Goal: Ask a question

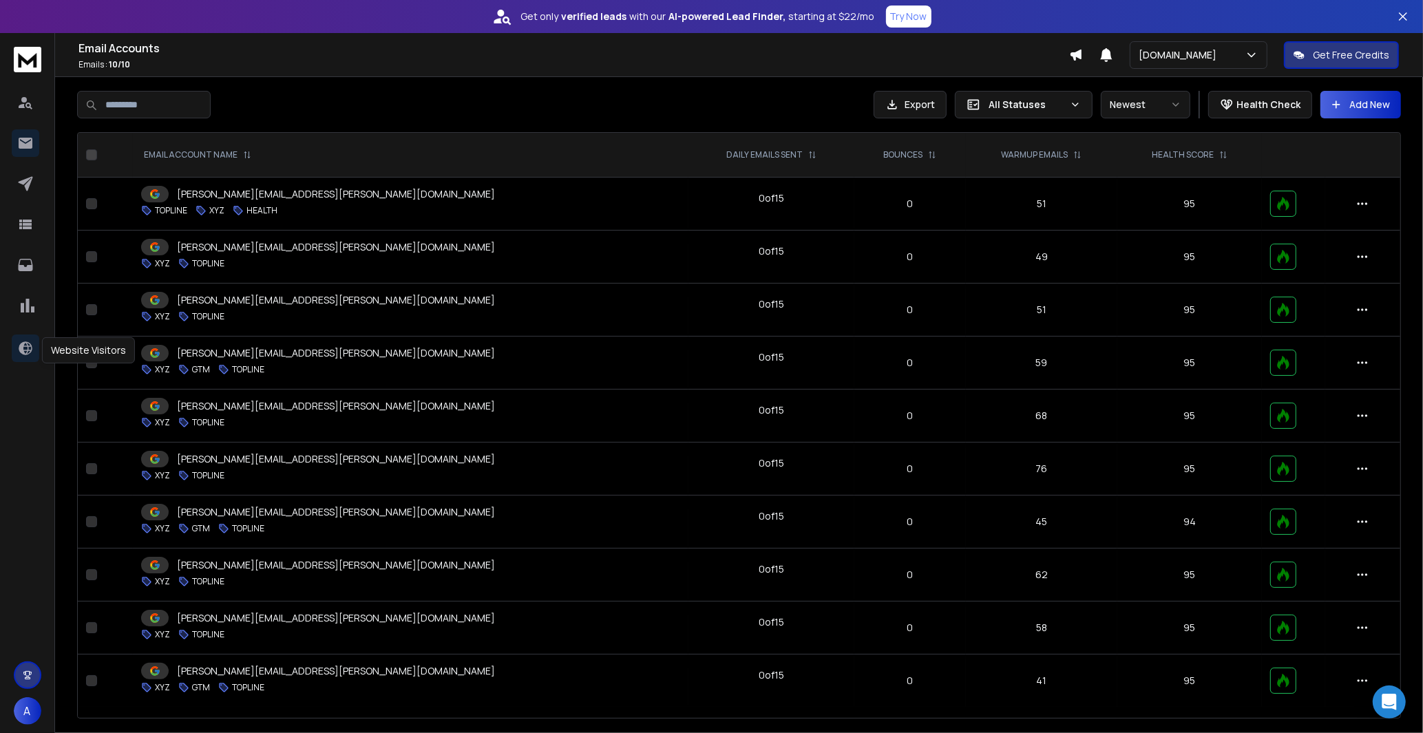
click at [26, 352] on icon at bounding box center [26, 348] width 14 height 14
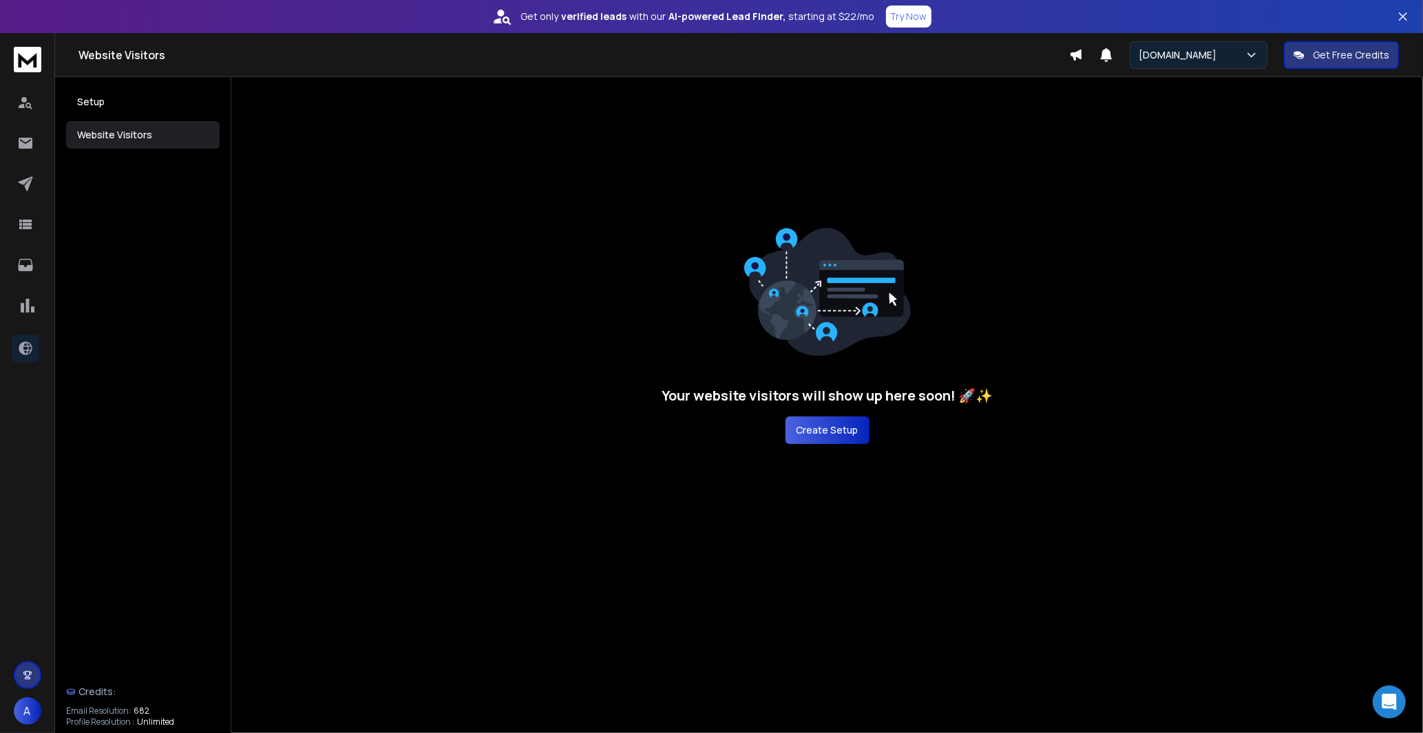
click at [1193, 51] on p "Topline.com" at bounding box center [1179, 55] width 83 height 14
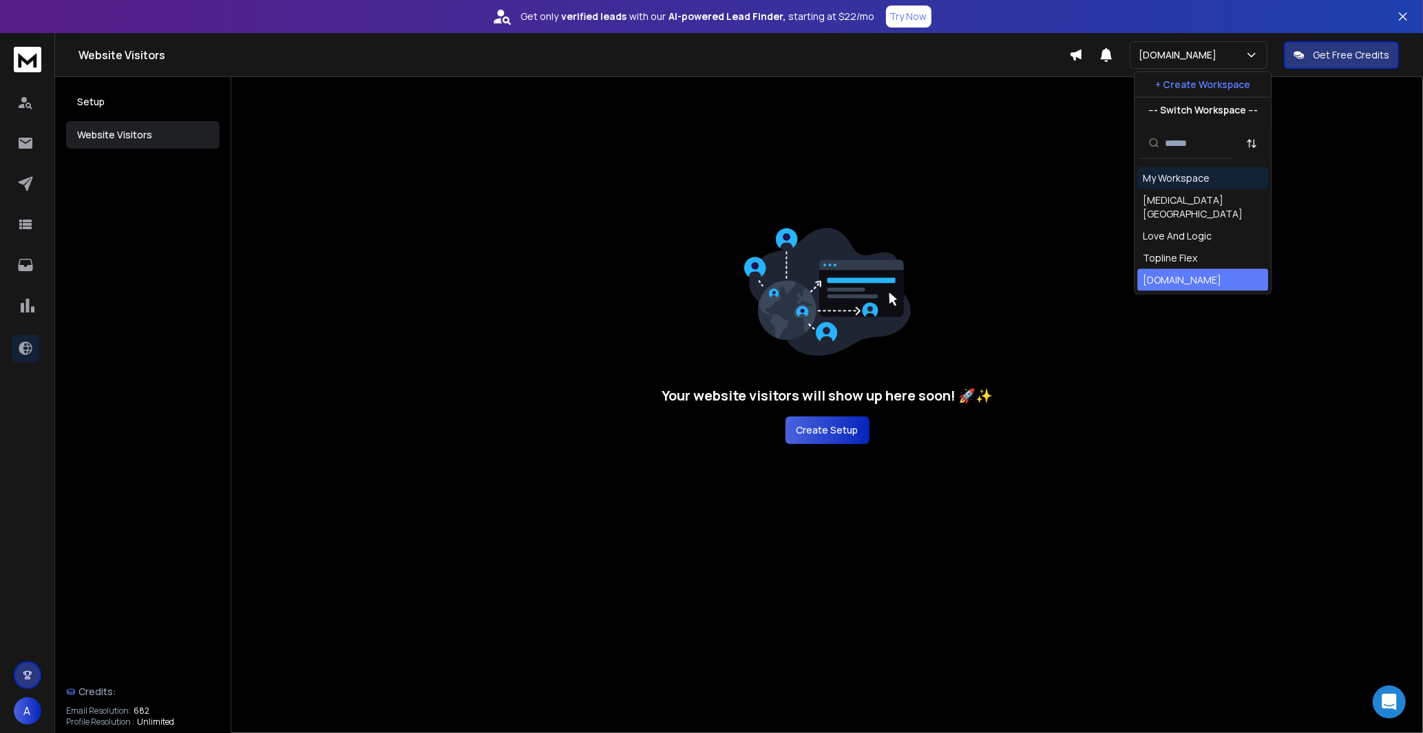
click at [1186, 177] on div "My Workspace" at bounding box center [1175, 178] width 67 height 14
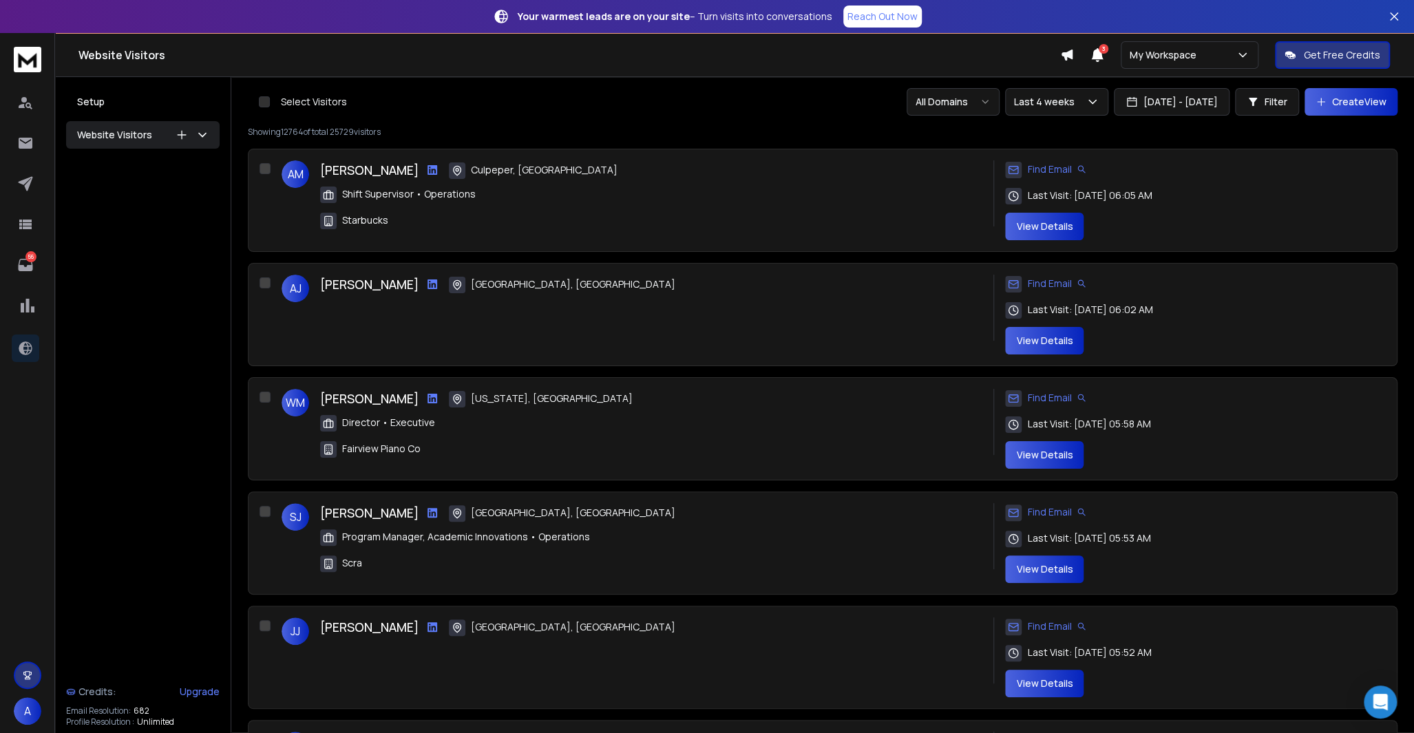
click at [202, 136] on icon at bounding box center [202, 135] width 8 height 5
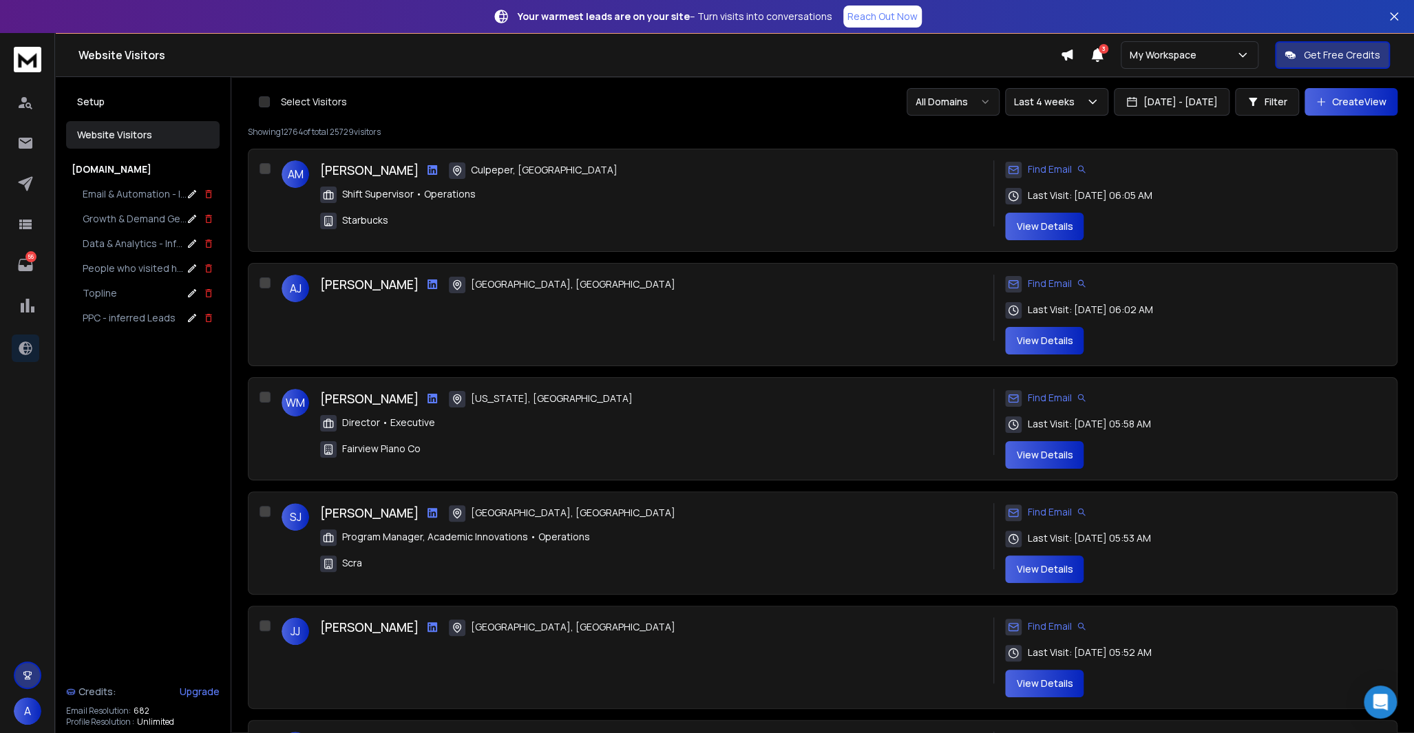
click at [142, 215] on div "Growth & Demand Gen - Inferred Leads" at bounding box center [135, 219] width 104 height 14
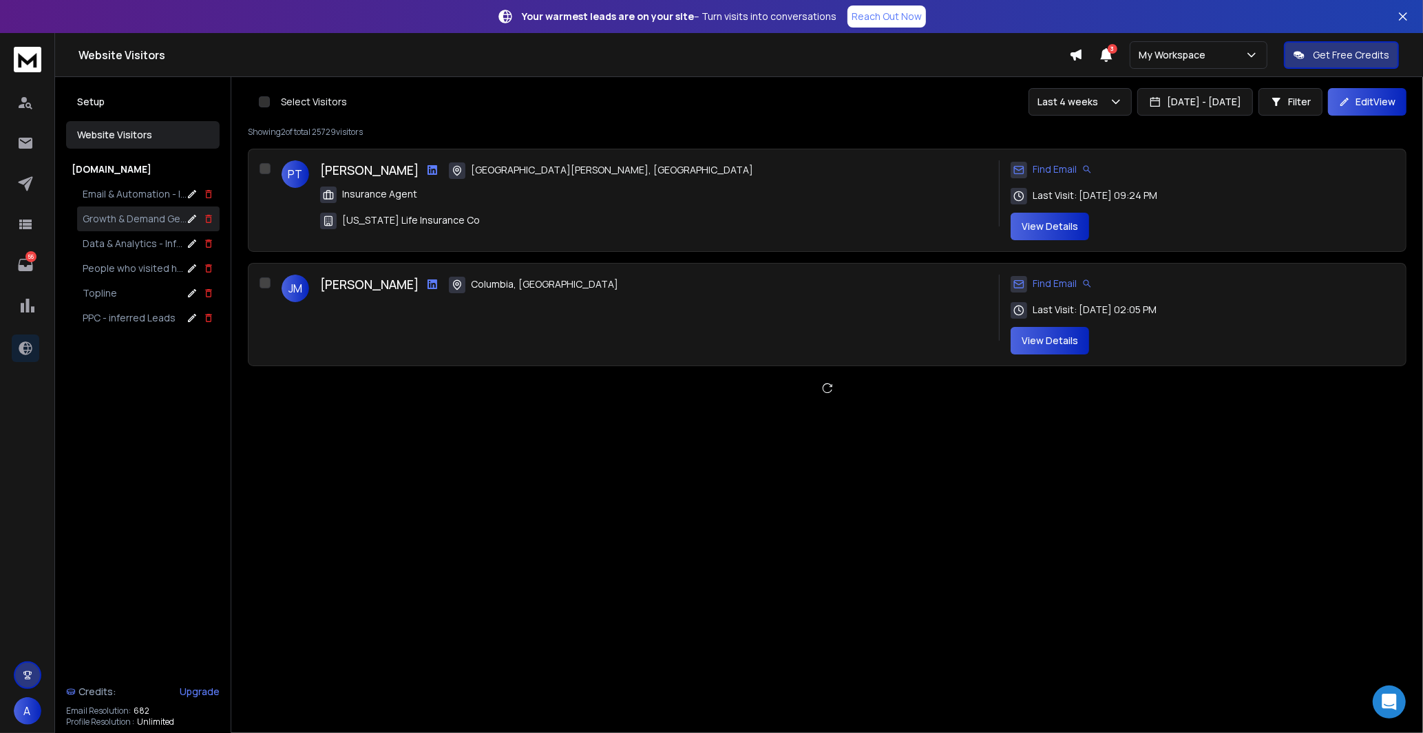
click at [1054, 224] on button "View Details" at bounding box center [1049, 227] width 78 height 28
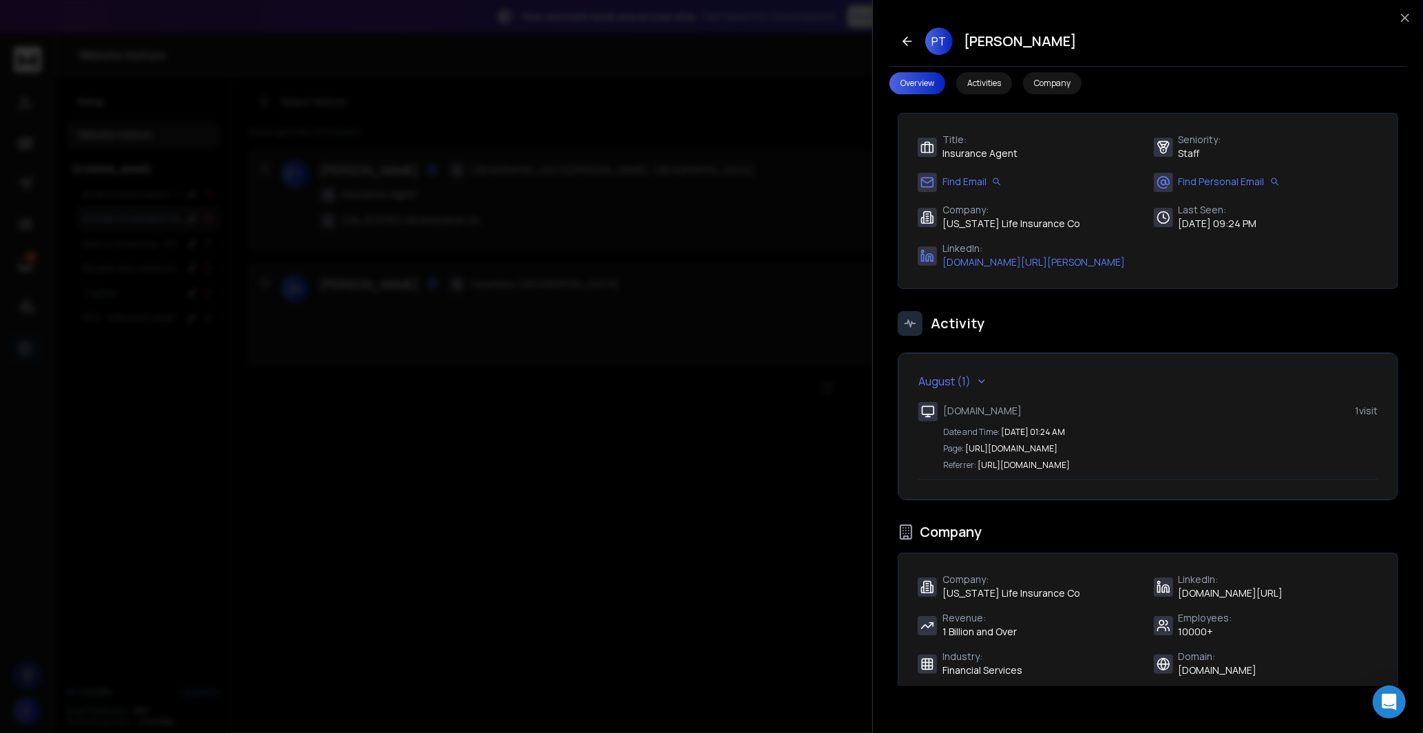
scroll to position [61, 0]
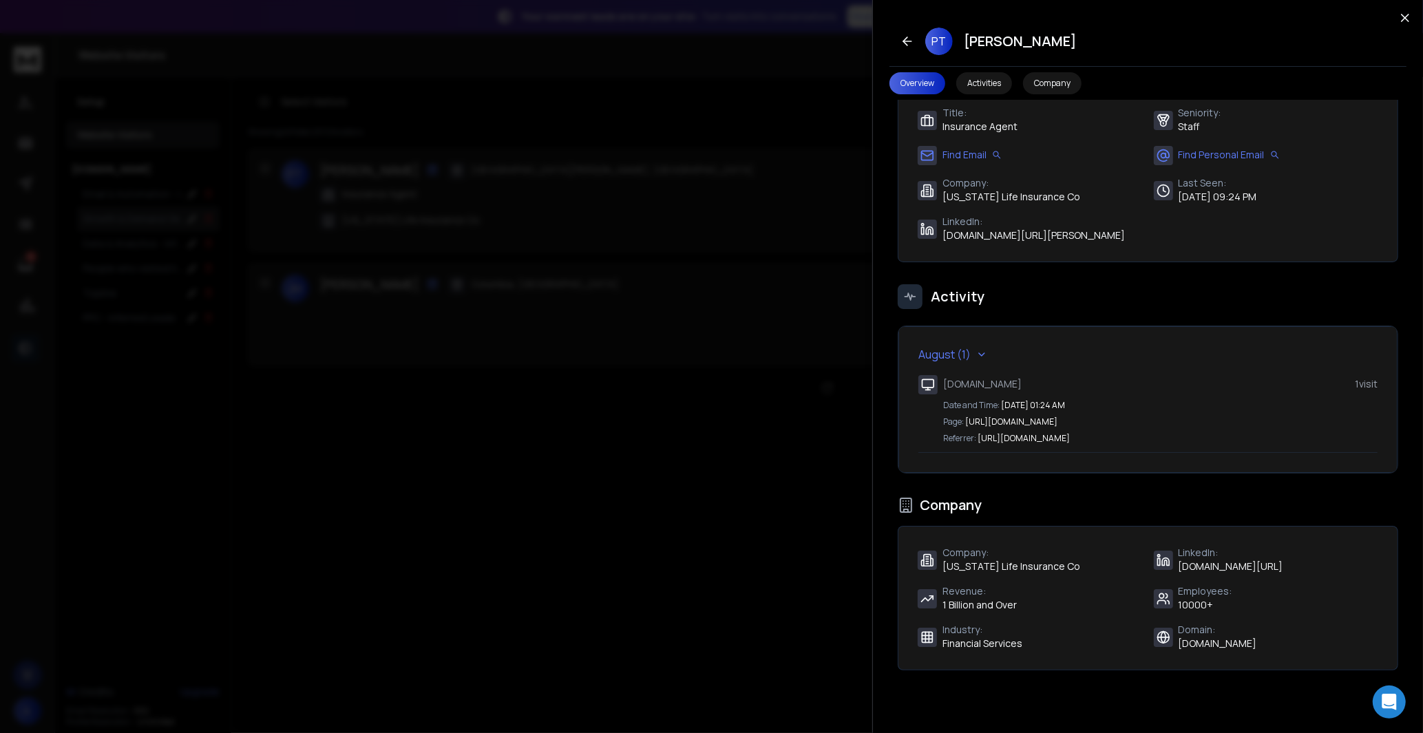
click at [1403, 17] on icon "button" at bounding box center [1405, 18] width 14 height 14
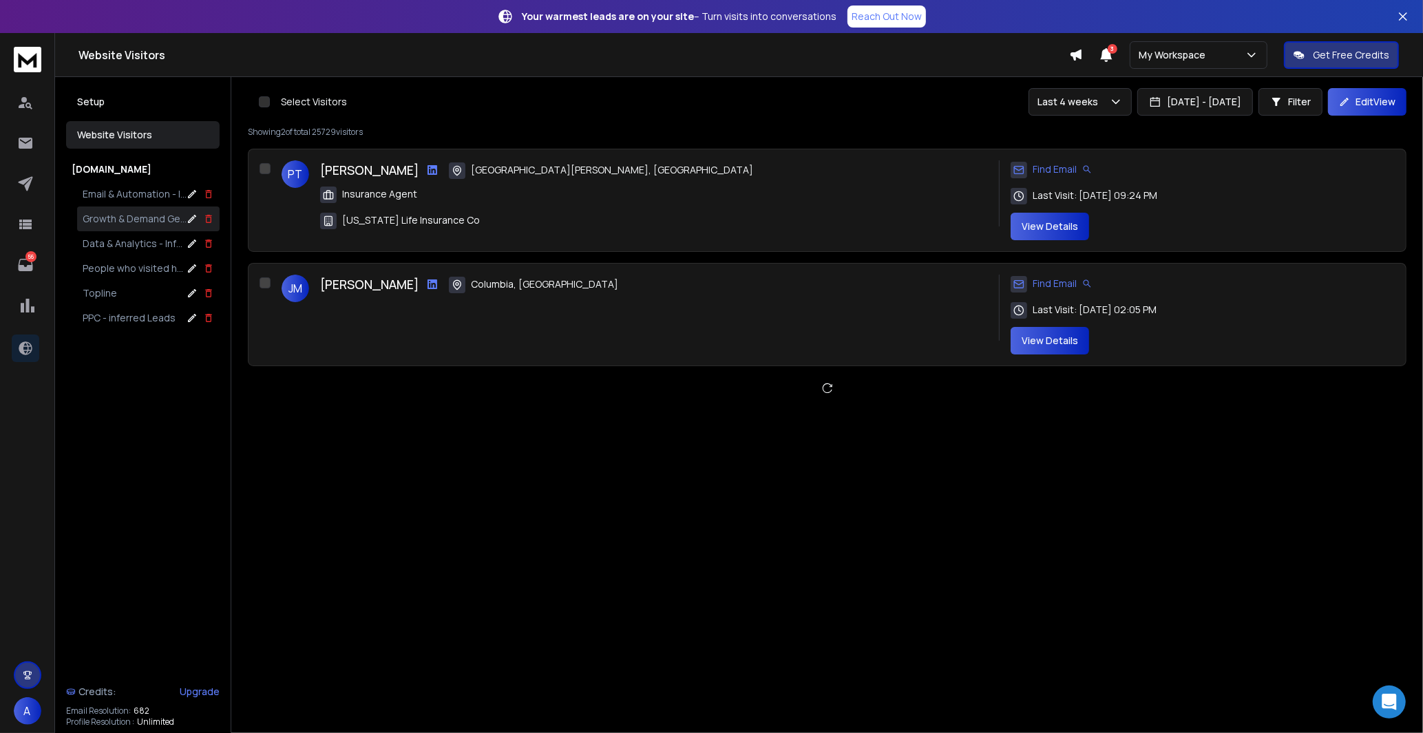
click at [1044, 341] on button "View Details" at bounding box center [1049, 341] width 78 height 28
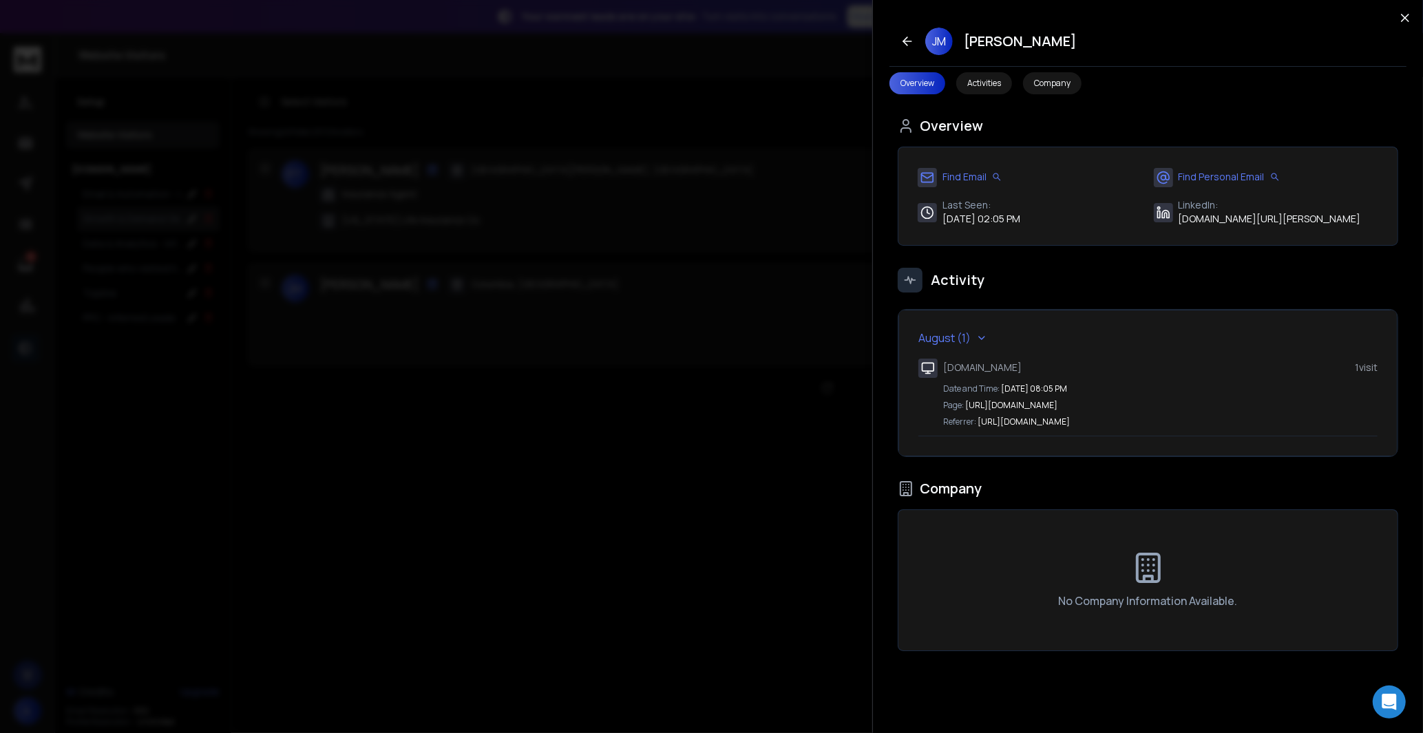
click at [1403, 18] on icon "button" at bounding box center [1405, 18] width 14 height 14
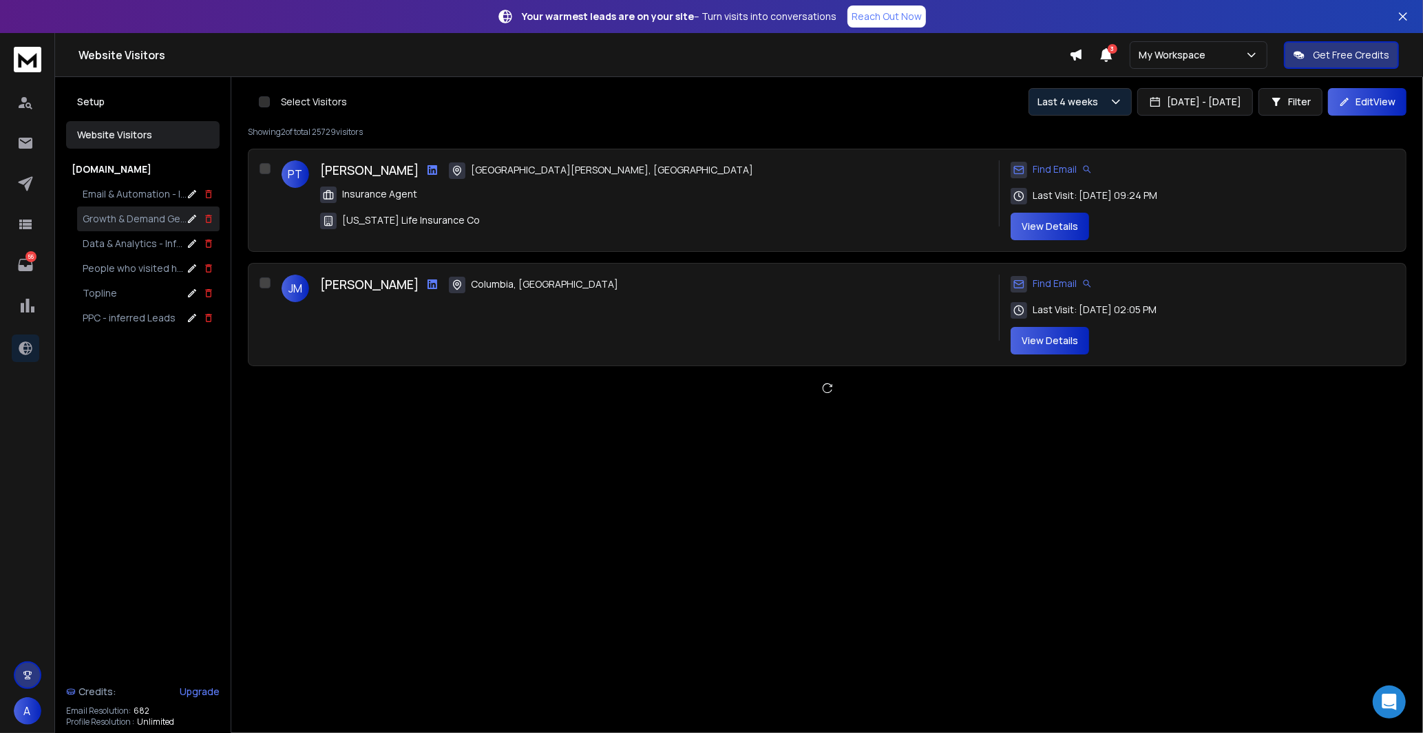
click at [1039, 106] on p "Last 4 weeks" at bounding box center [1070, 102] width 66 height 14
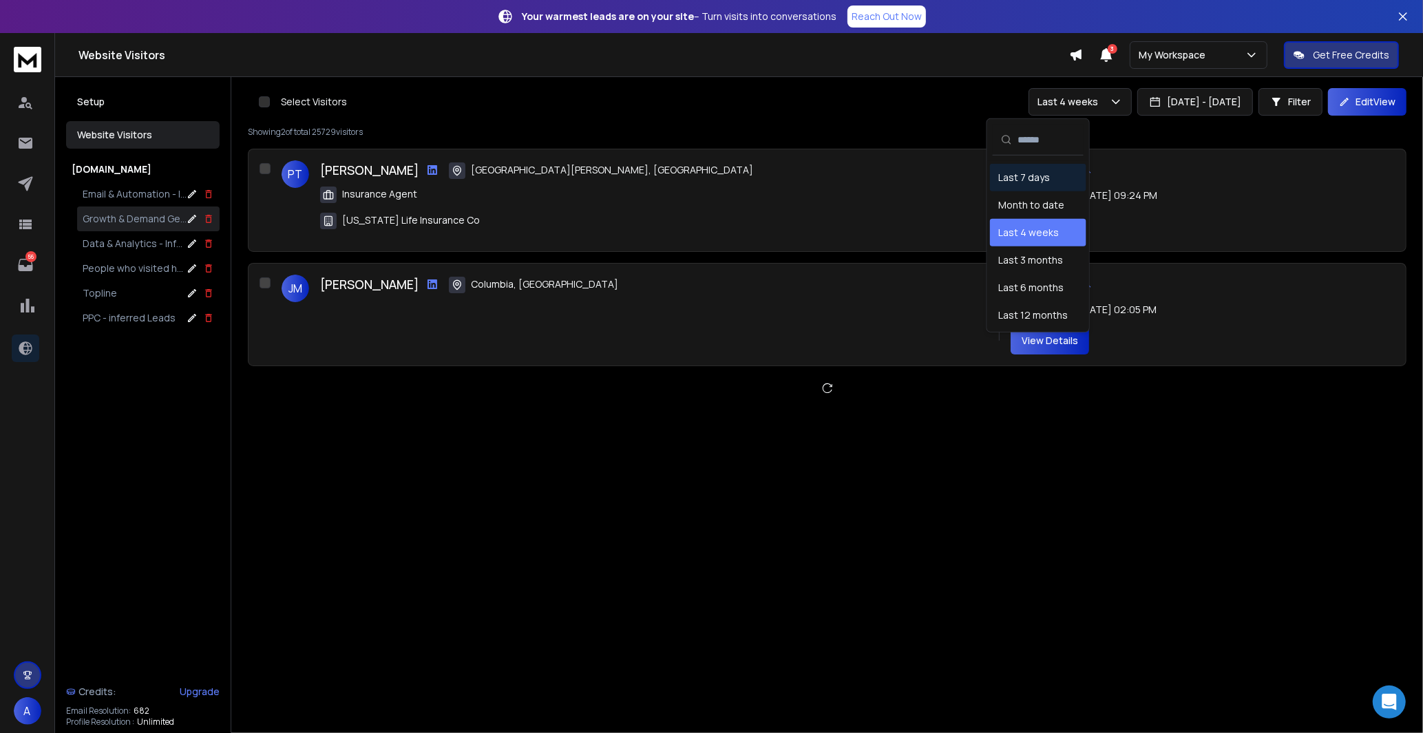
click at [1032, 178] on p "Last 7 days" at bounding box center [1023, 177] width 57 height 19
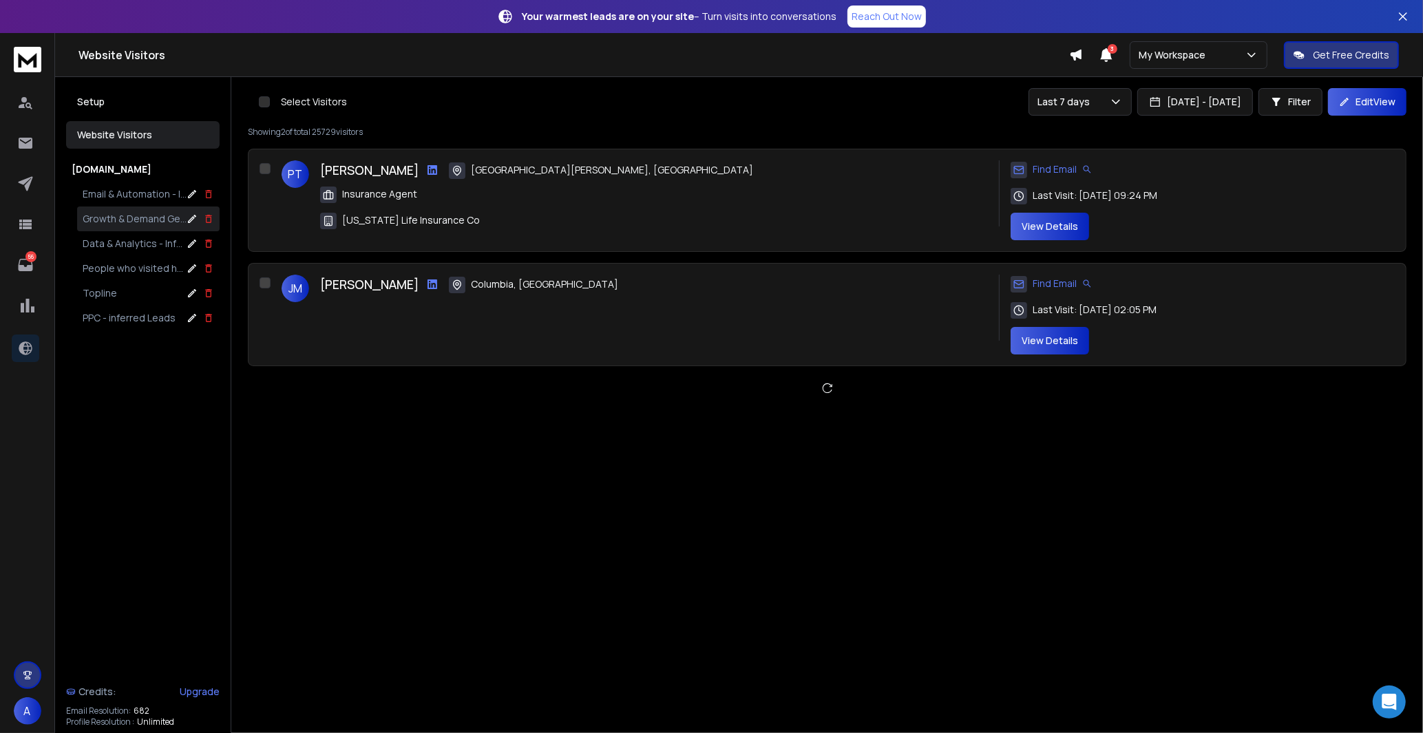
click at [1363, 101] on button "Edit View" at bounding box center [1367, 102] width 78 height 28
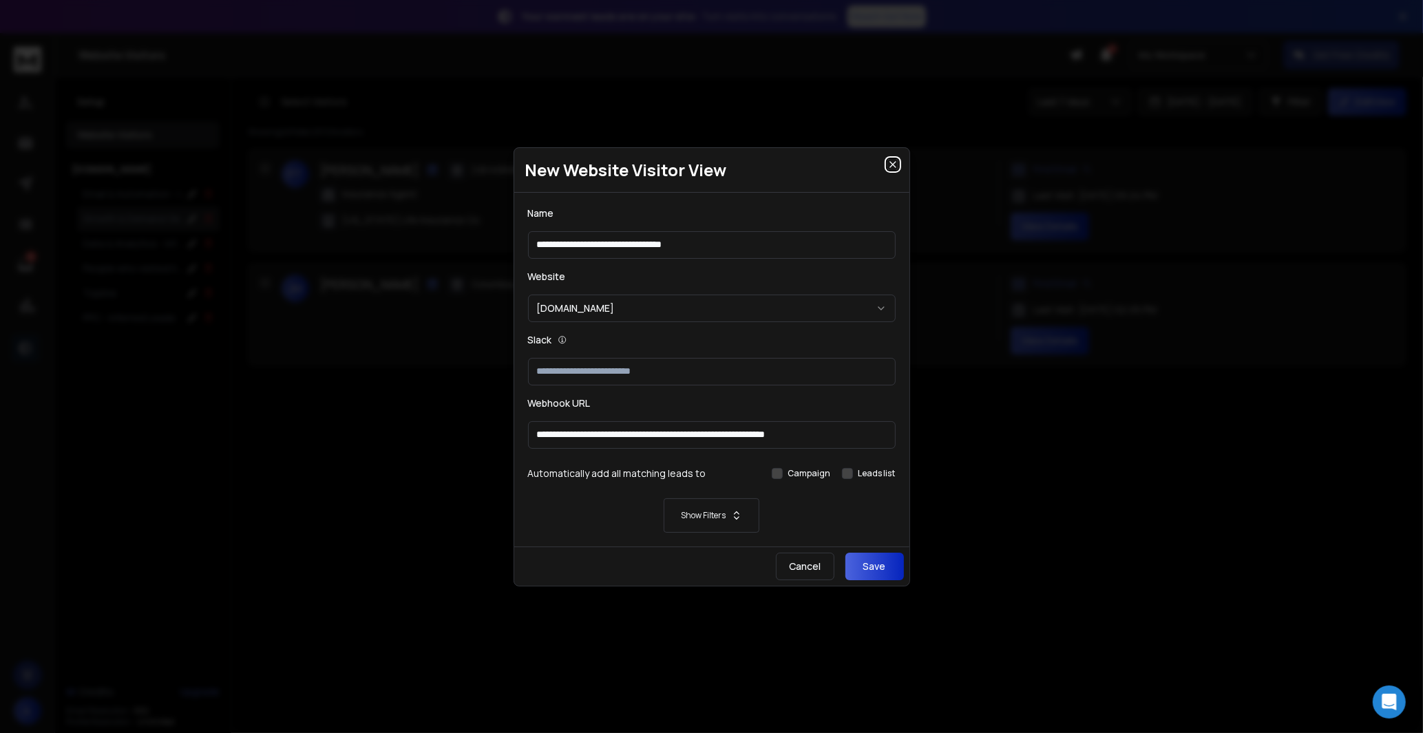
click at [891, 164] on icon "button" at bounding box center [893, 165] width 6 height 6
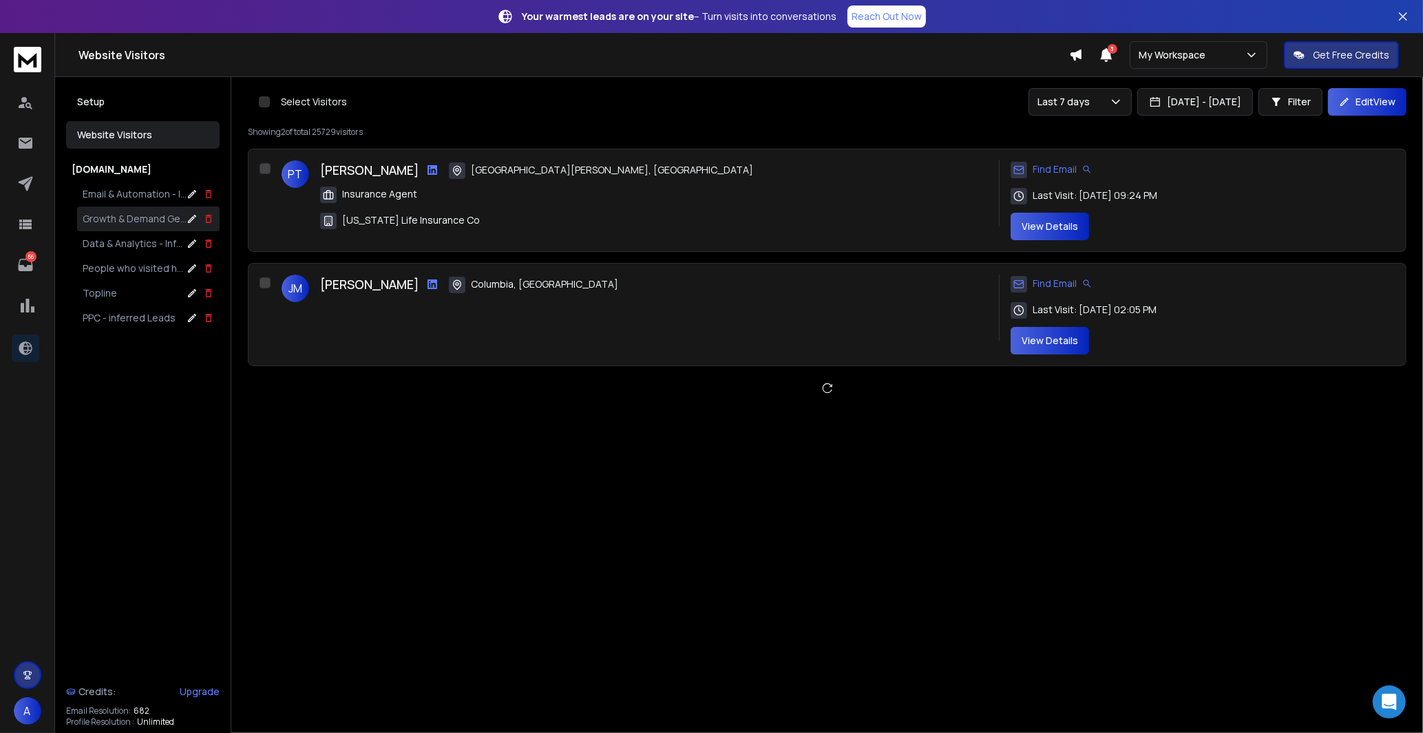
click at [1359, 103] on button "Edit View" at bounding box center [1367, 102] width 78 height 28
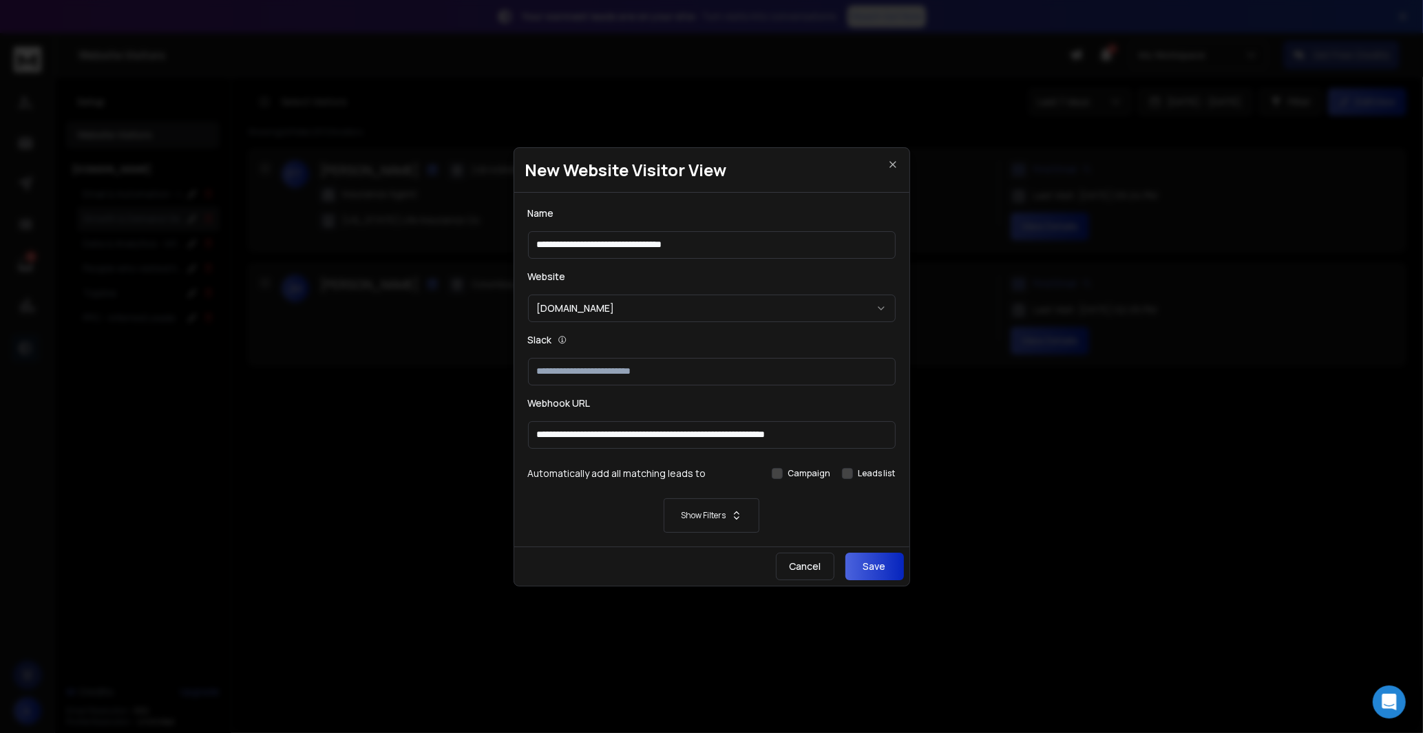
click at [703, 437] on input "**********" at bounding box center [712, 435] width 368 height 28
click at [888, 164] on icon "button" at bounding box center [892, 164] width 11 height 11
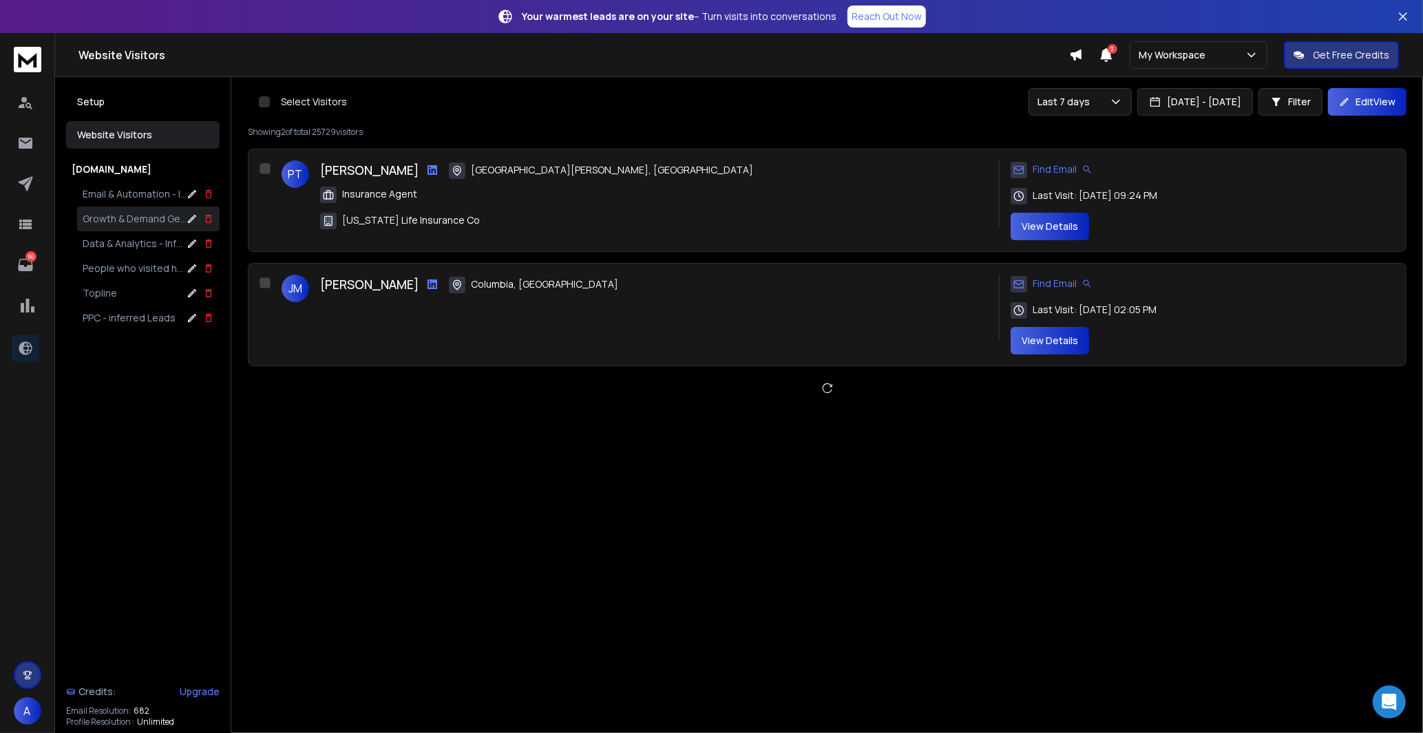
click at [1052, 226] on button "View Details" at bounding box center [1049, 227] width 78 height 28
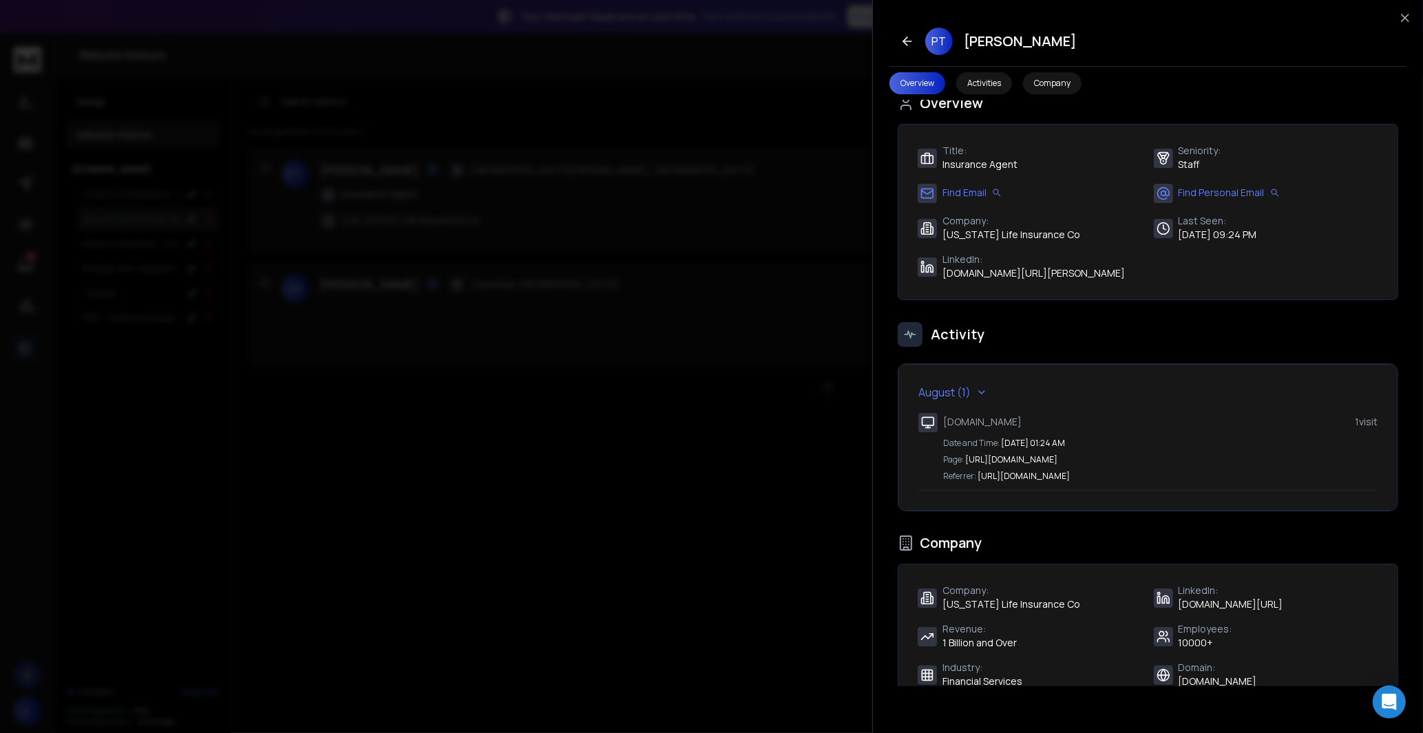
scroll to position [0, 0]
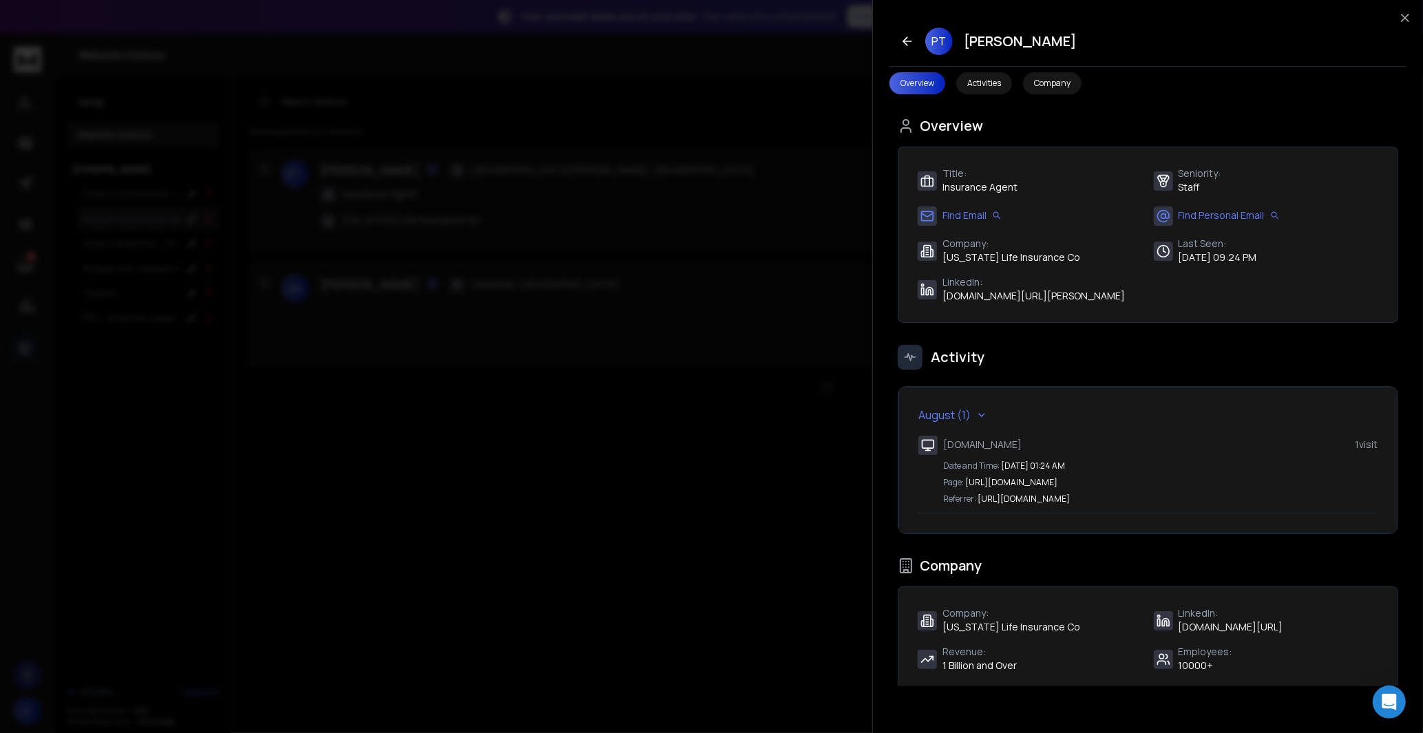
click at [983, 75] on button "Activities" at bounding box center [984, 83] width 56 height 22
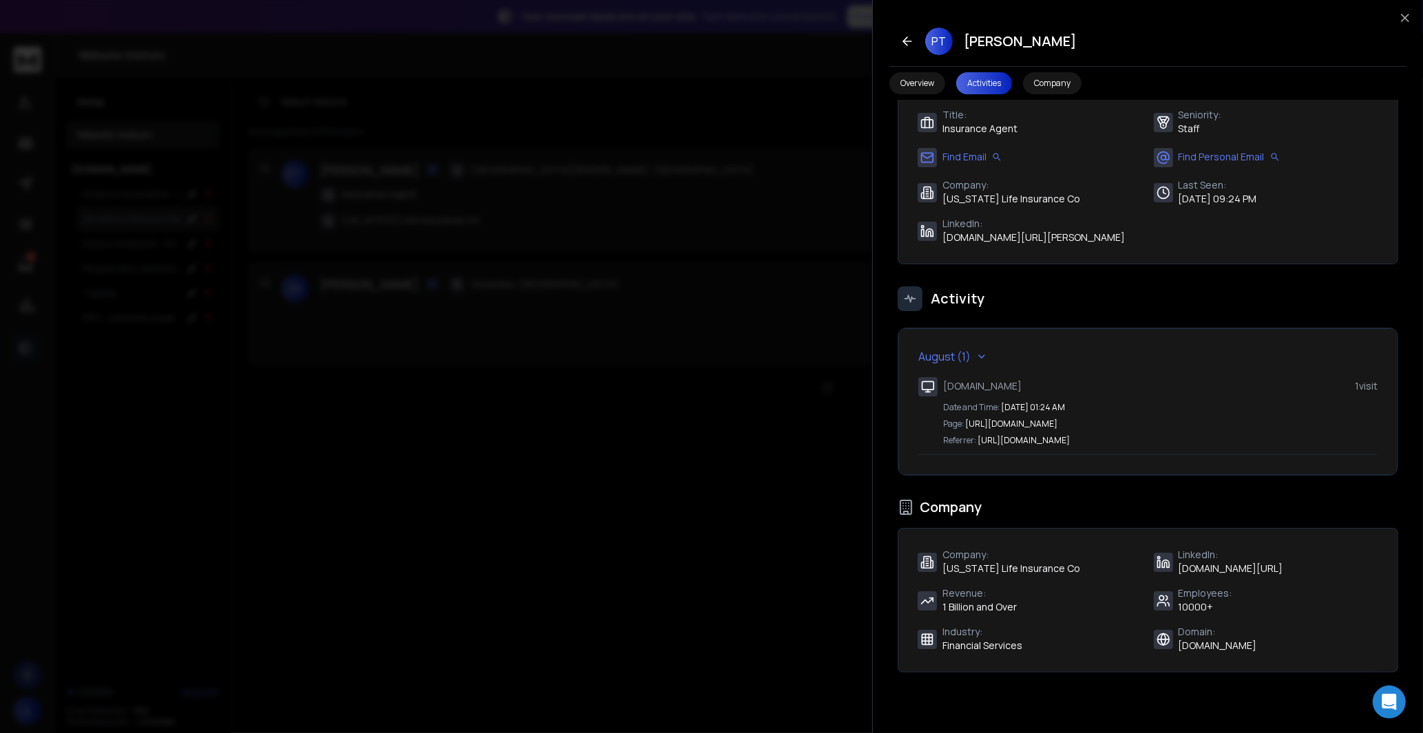
scroll to position [61, 0]
click at [1047, 81] on button "Company" at bounding box center [1052, 83] width 58 height 22
click at [890, 90] on div "Overview Activities Company" at bounding box center [1147, 83] width 517 height 22
click at [897, 86] on button "Overview" at bounding box center [917, 83] width 56 height 22
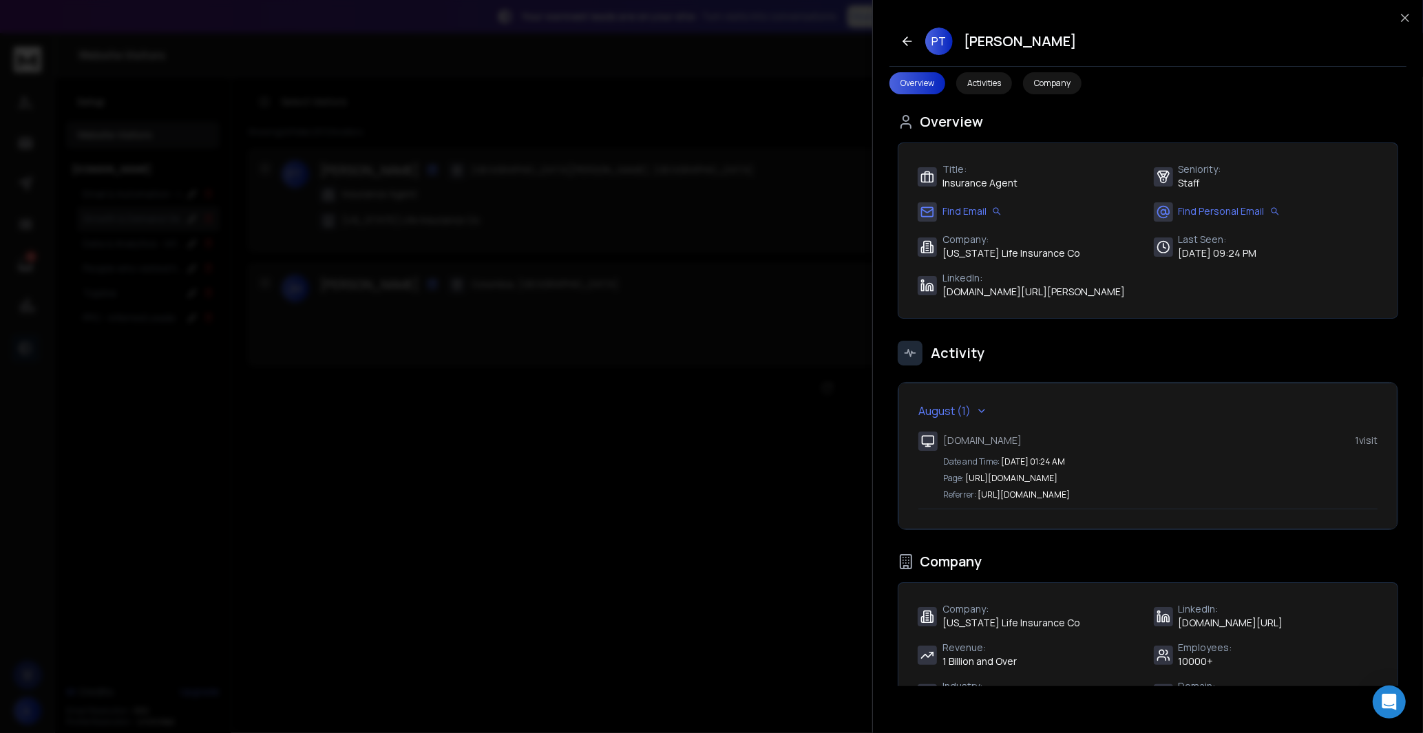
scroll to position [0, 0]
click at [696, 439] on div at bounding box center [711, 366] width 1423 height 733
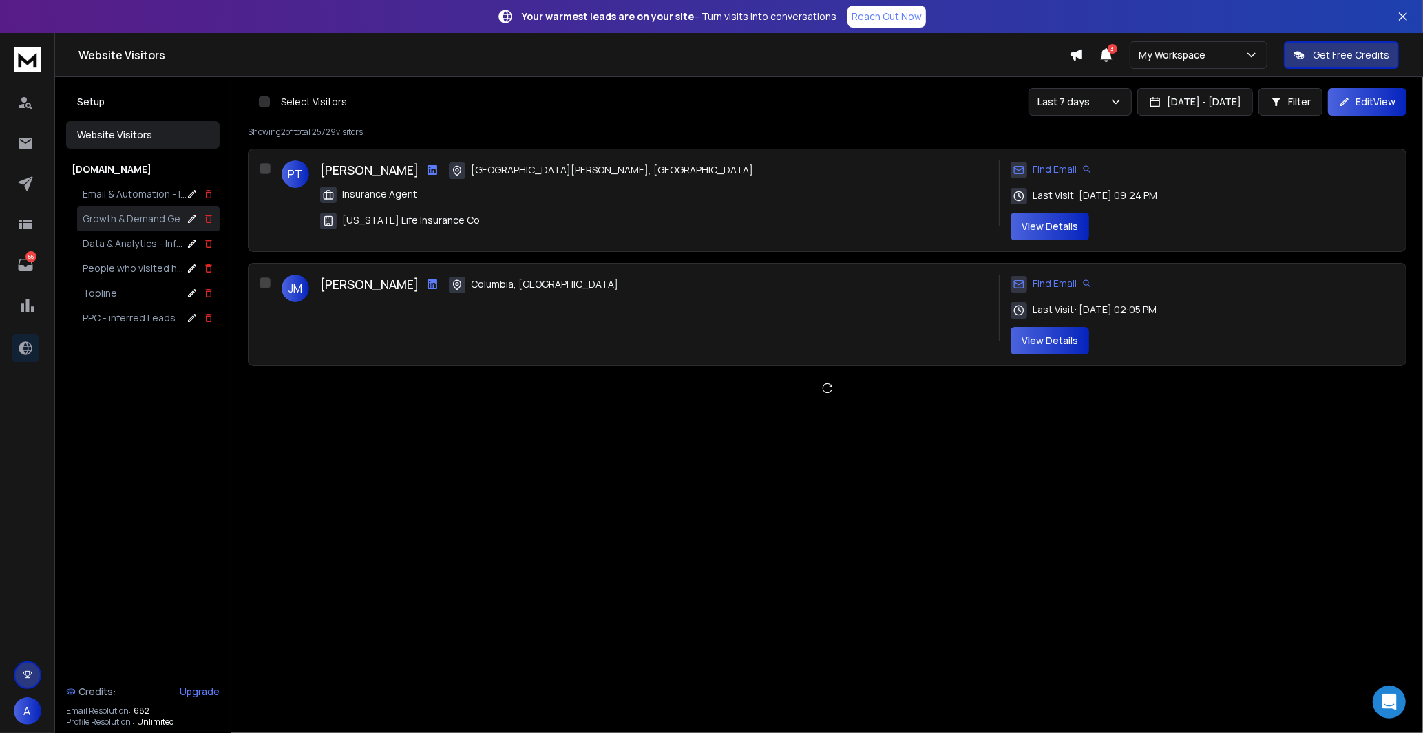
click at [1352, 94] on button "Edit View" at bounding box center [1367, 102] width 78 height 28
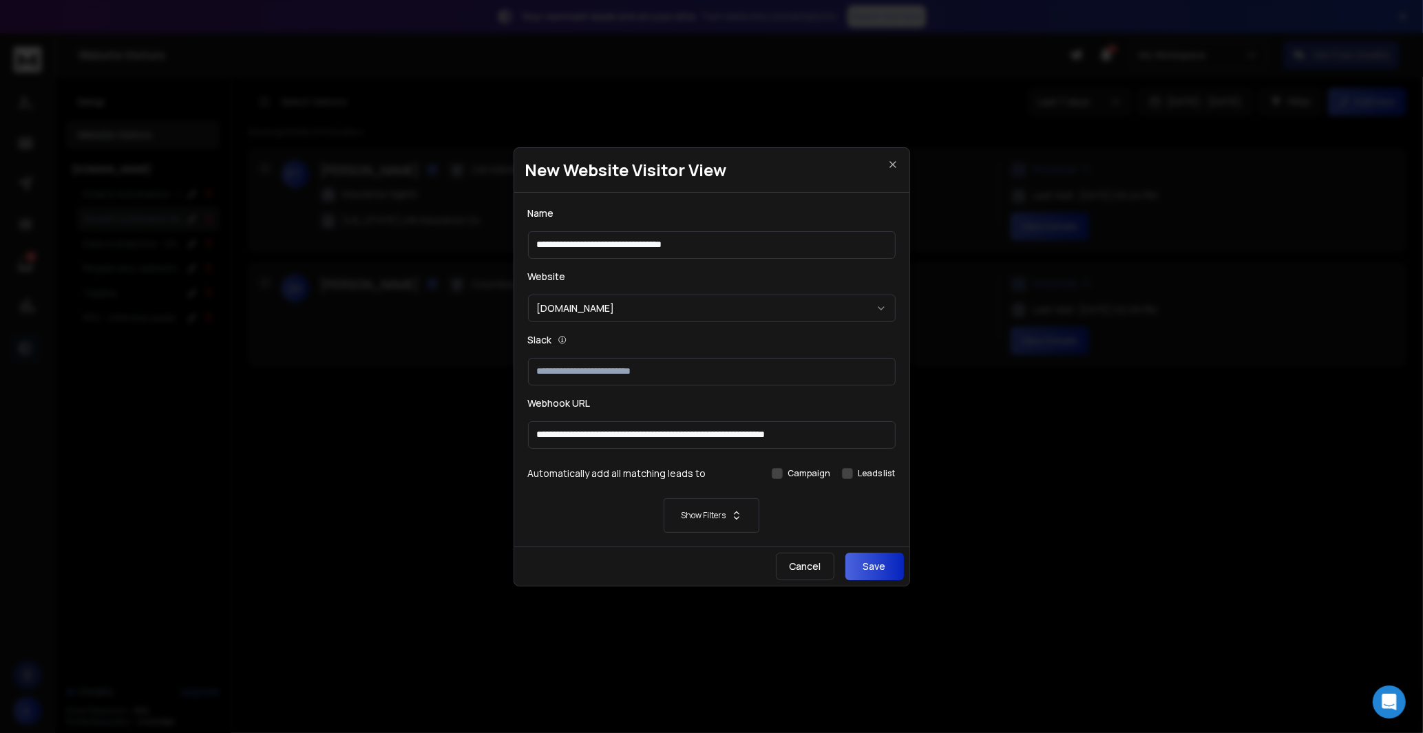
click at [593, 432] on input "**********" at bounding box center [712, 435] width 368 height 28
click at [889, 162] on icon "button" at bounding box center [892, 164] width 11 height 11
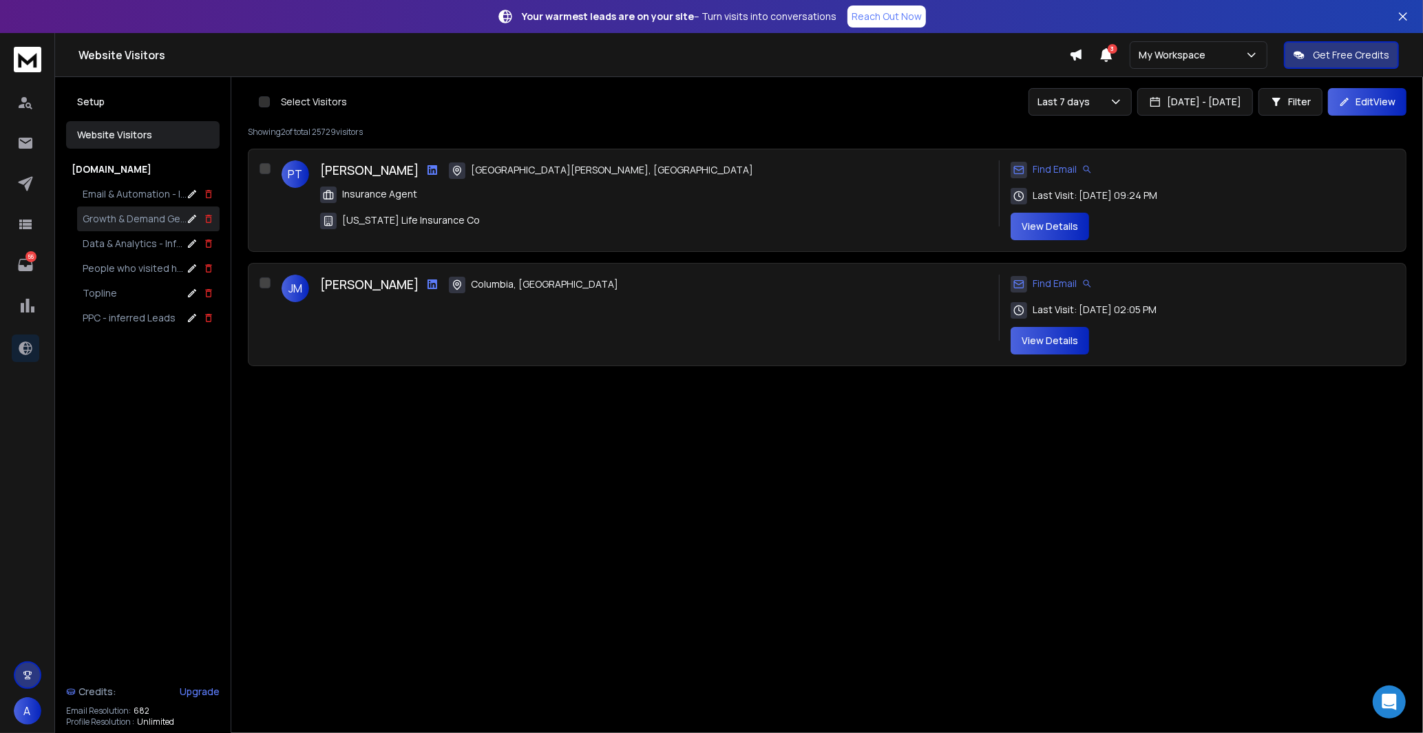
click at [1340, 94] on button "Edit View" at bounding box center [1367, 102] width 78 height 28
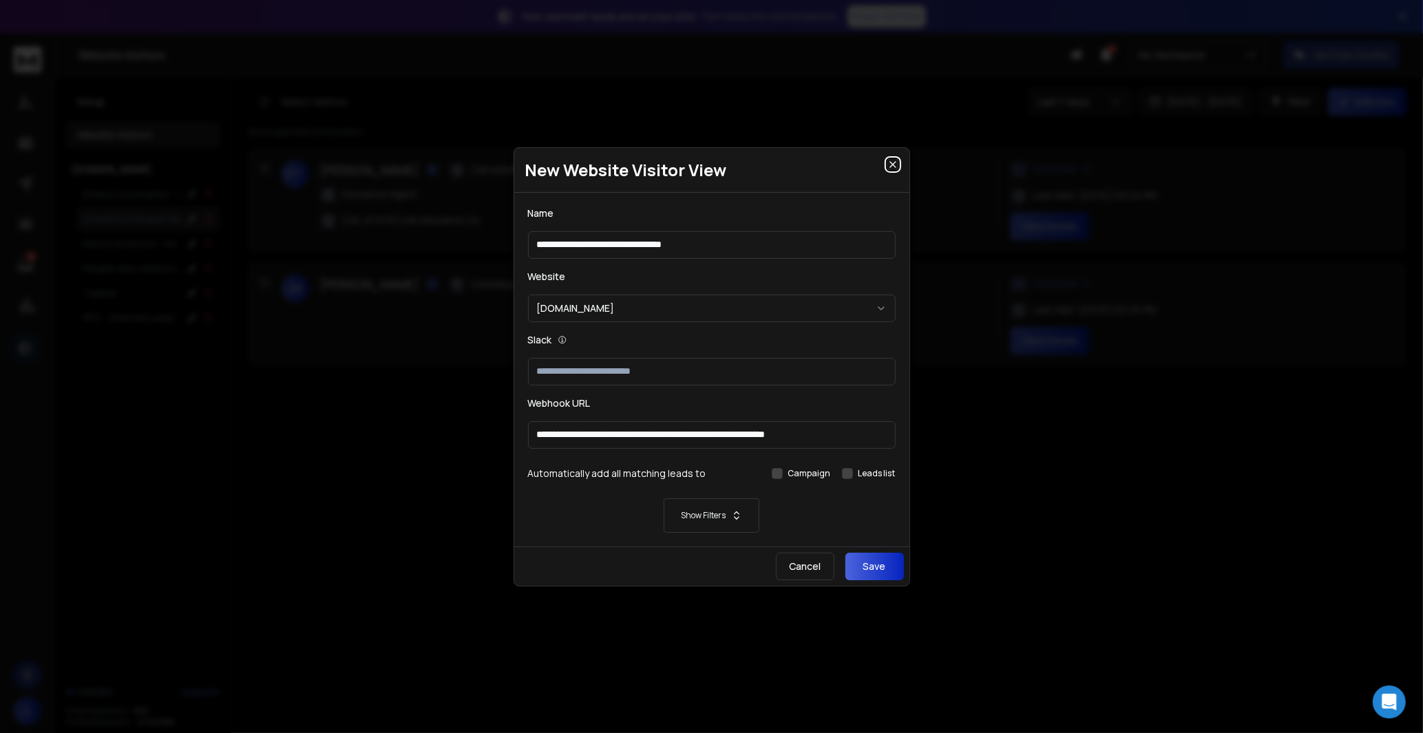
click at [893, 163] on icon "button" at bounding box center [893, 165] width 6 height 6
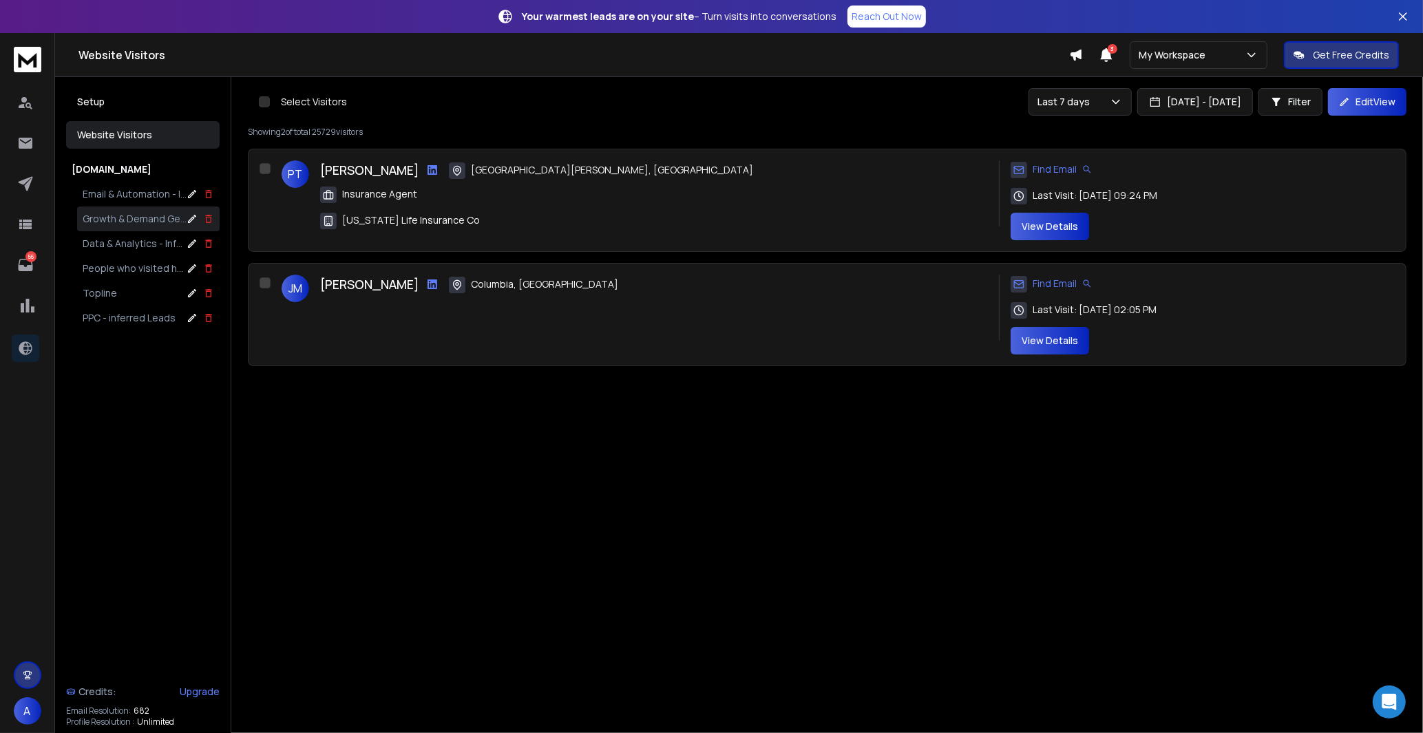
click at [1353, 103] on button "Edit View" at bounding box center [1367, 102] width 78 height 28
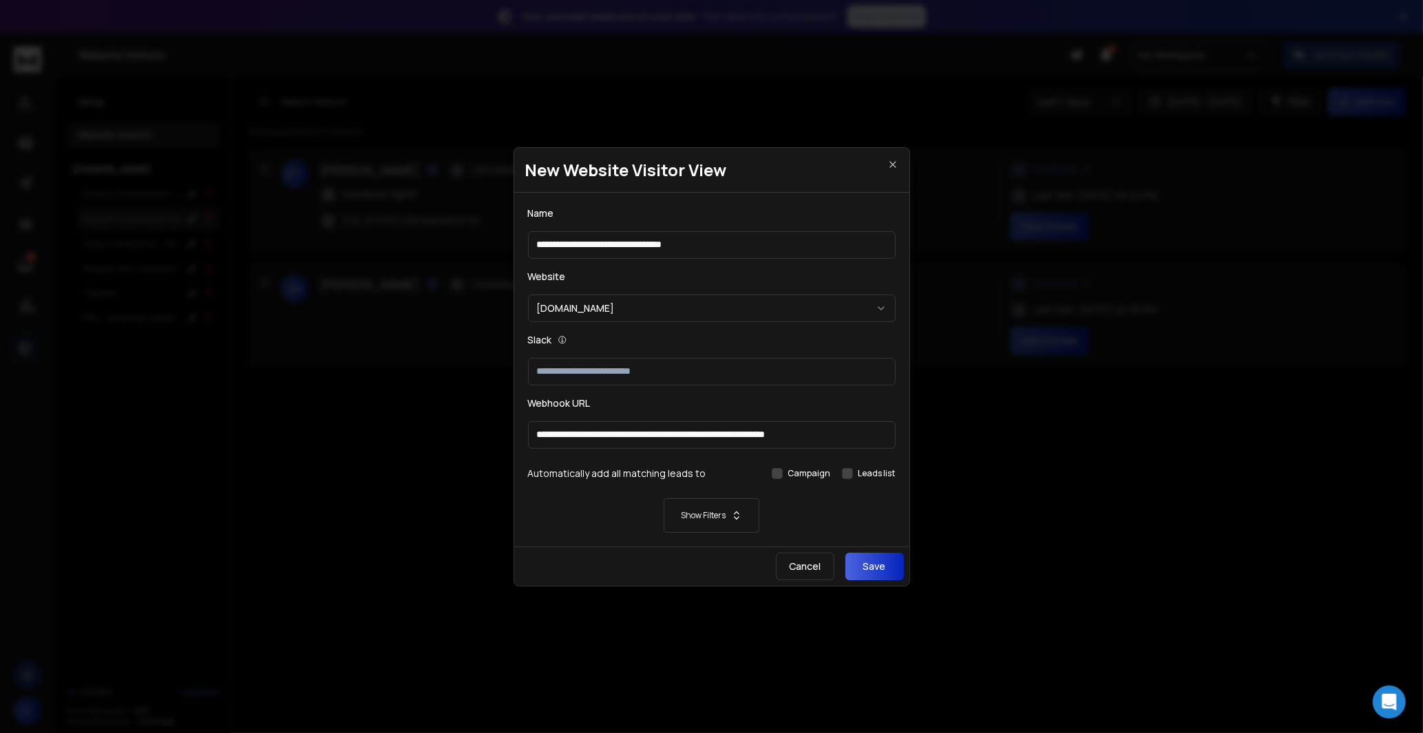
click at [603, 432] on input "**********" at bounding box center [712, 435] width 368 height 28
click at [893, 164] on icon "button" at bounding box center [893, 165] width 6 height 6
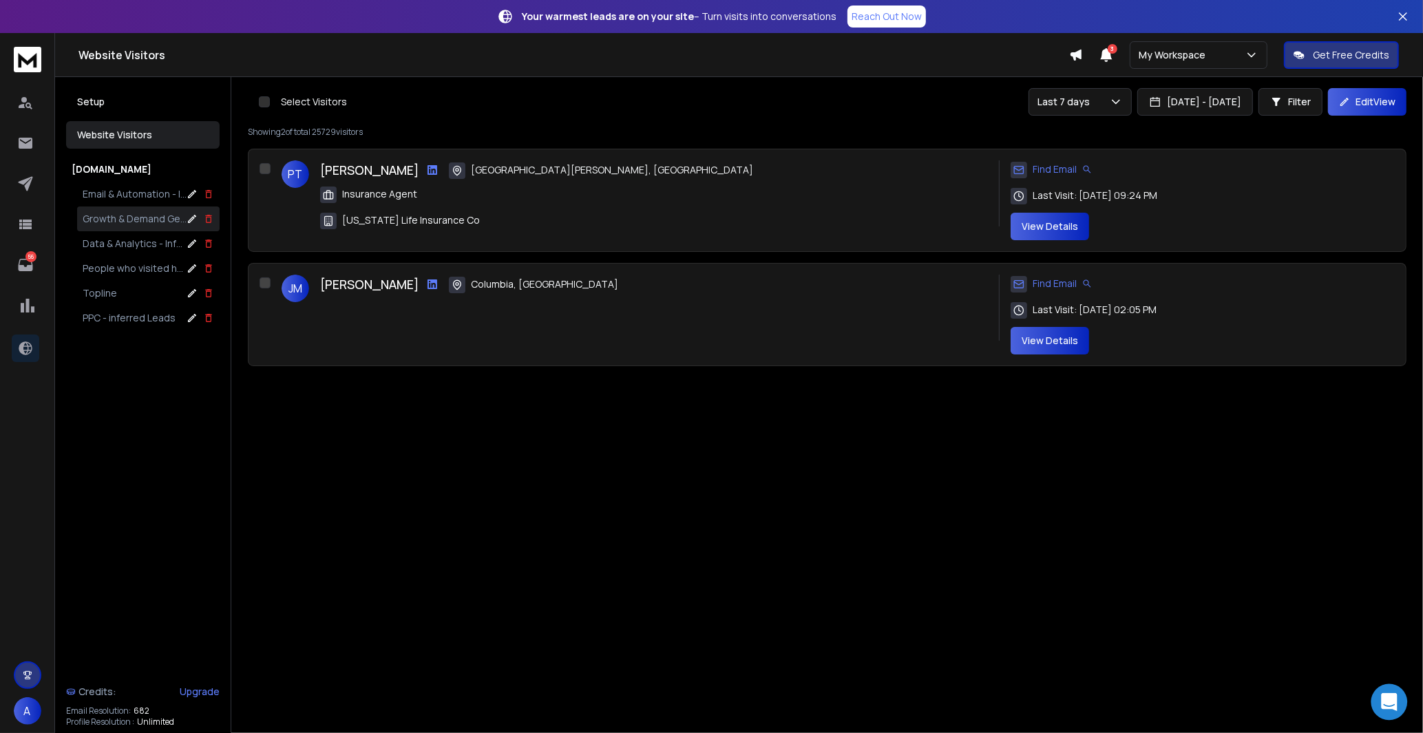
click at [1383, 693] on div "Open Intercom Messenger" at bounding box center [1389, 702] width 36 height 36
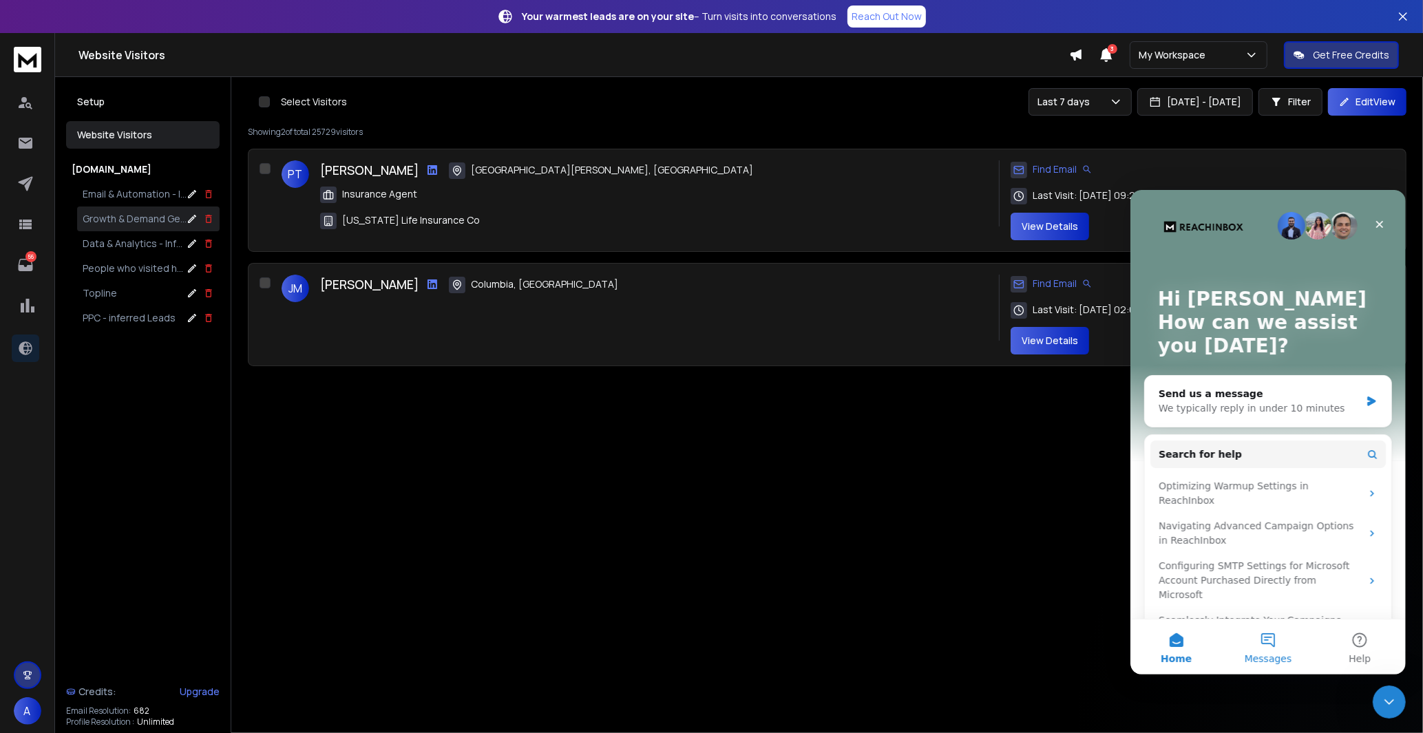
click at [1268, 645] on button "Messages" at bounding box center [1267, 646] width 92 height 55
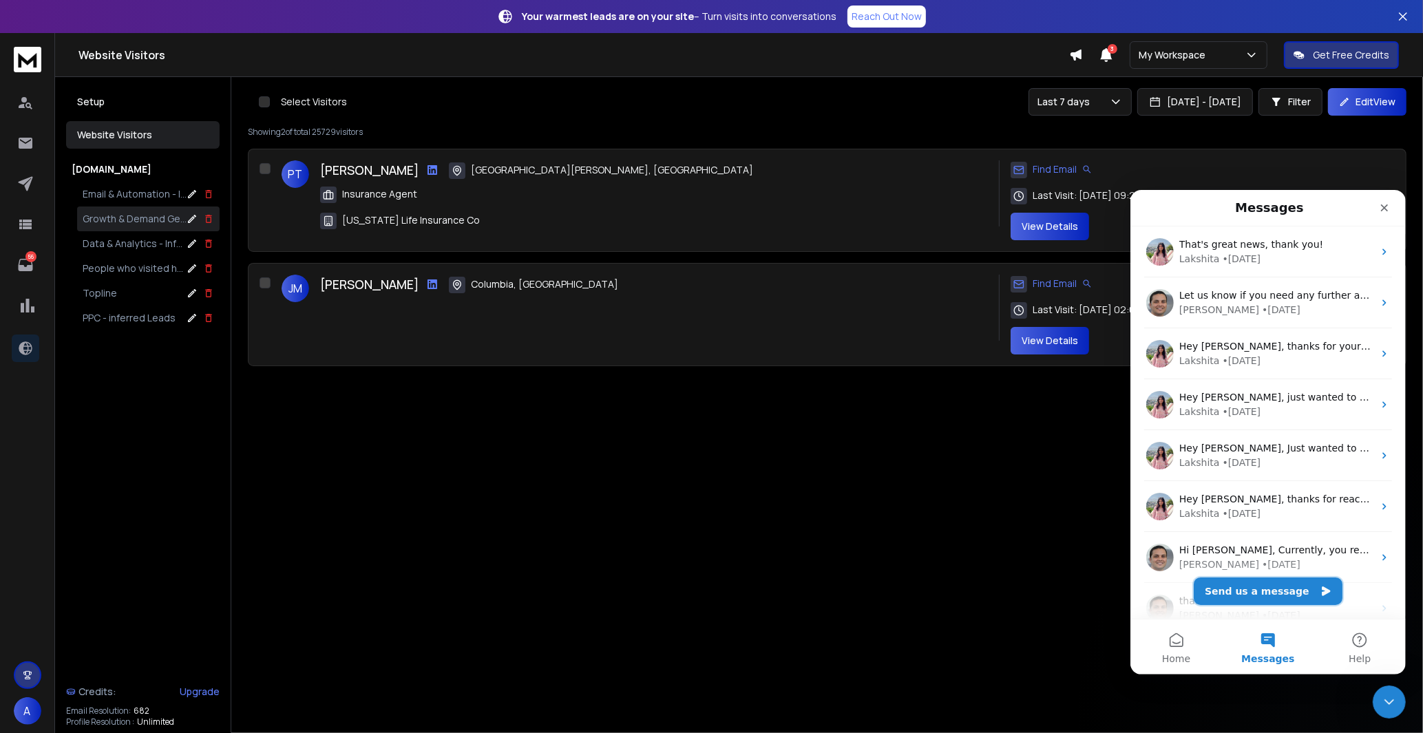
click at [1244, 592] on button "Send us a message" at bounding box center [1267, 591] width 149 height 28
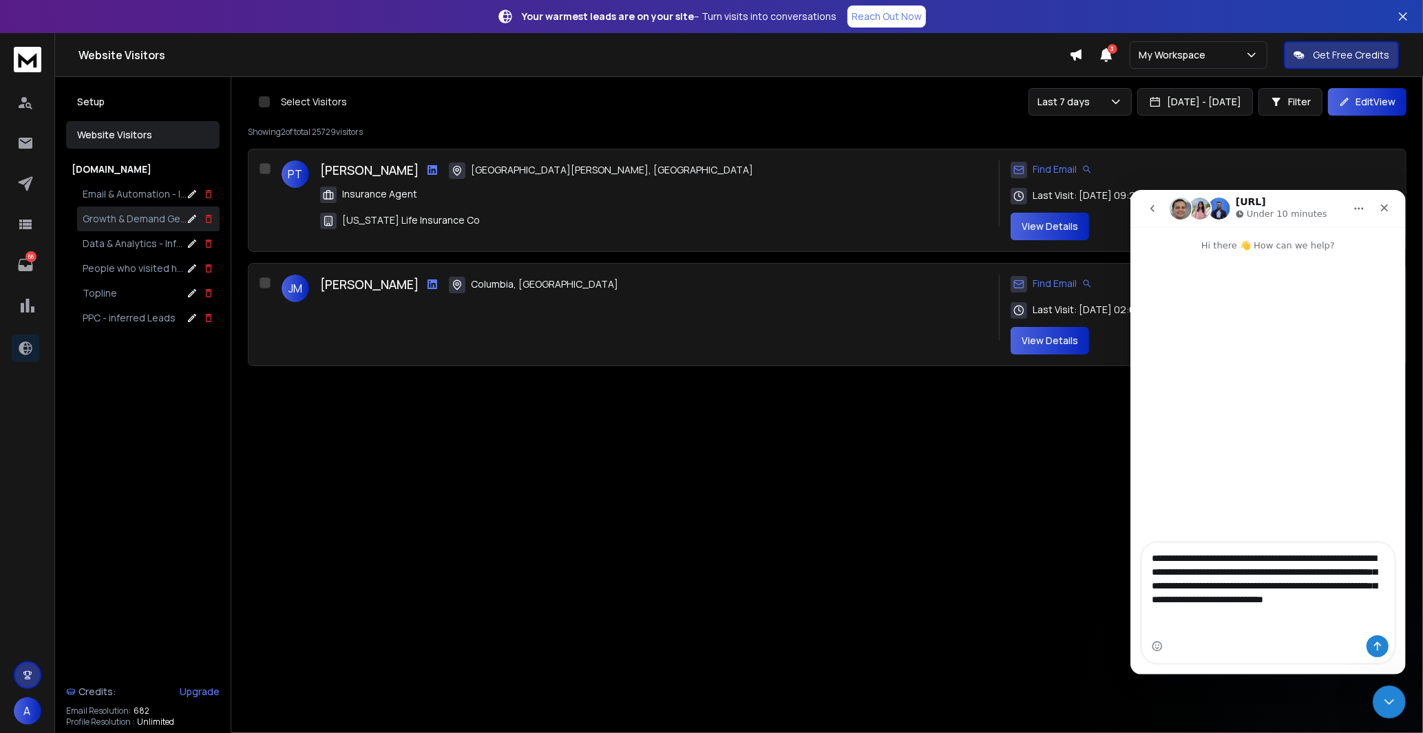
type textarea "**********"
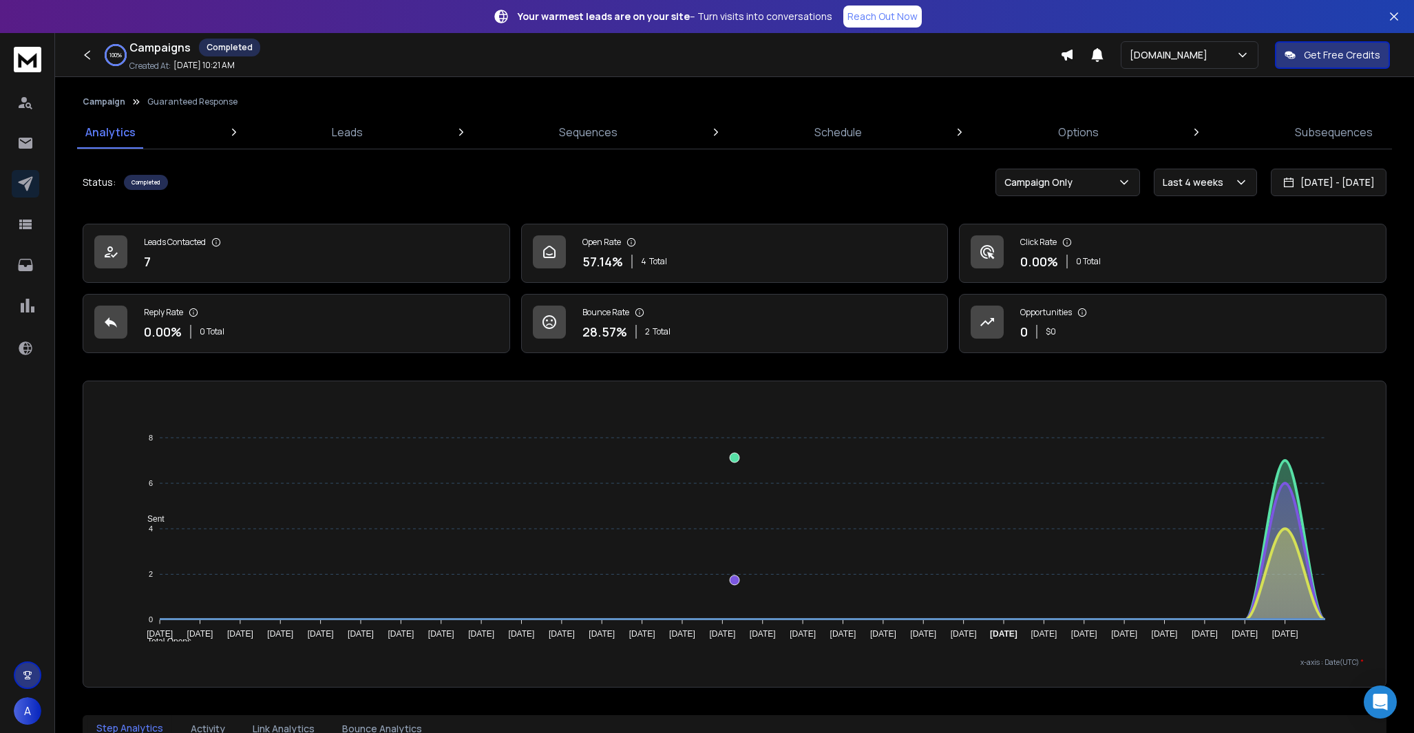
scroll to position [108, 0]
